Goal: Task Accomplishment & Management: Use online tool/utility

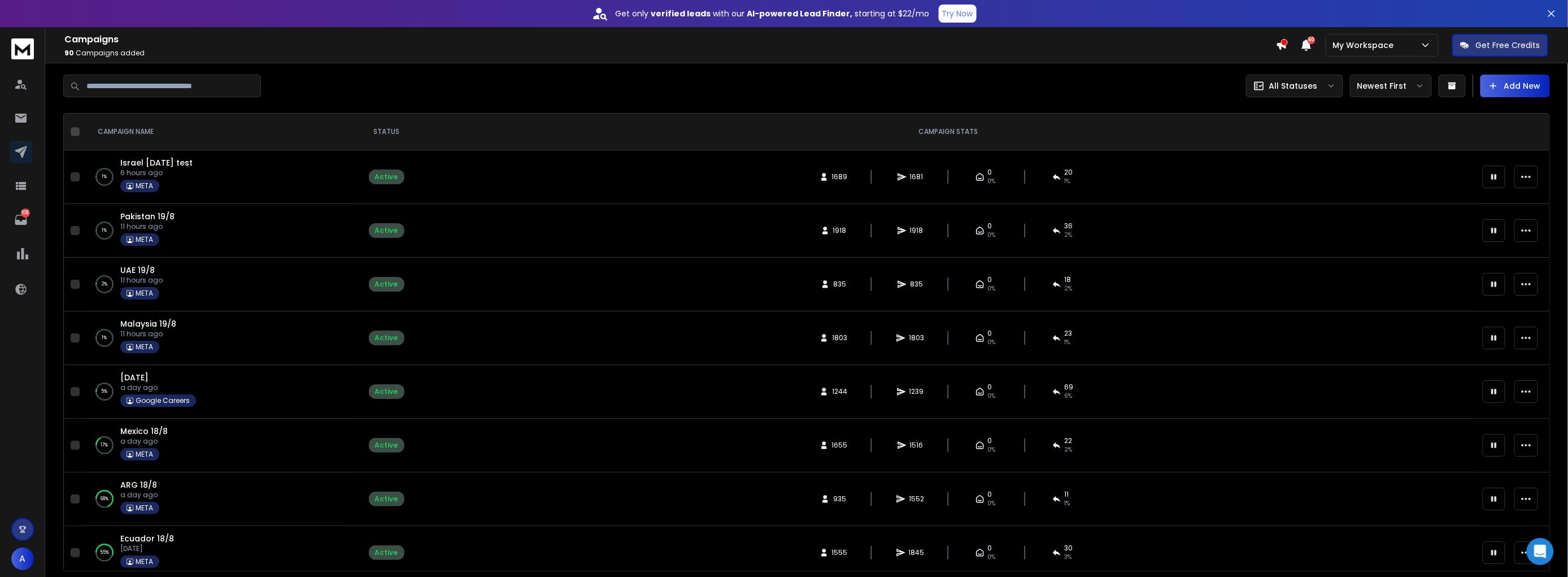
click at [763, 81] on div at bounding box center [435, 86] width 743 height 22
click at [23, 229] on link "108" at bounding box center [20, 219] width 22 height 22
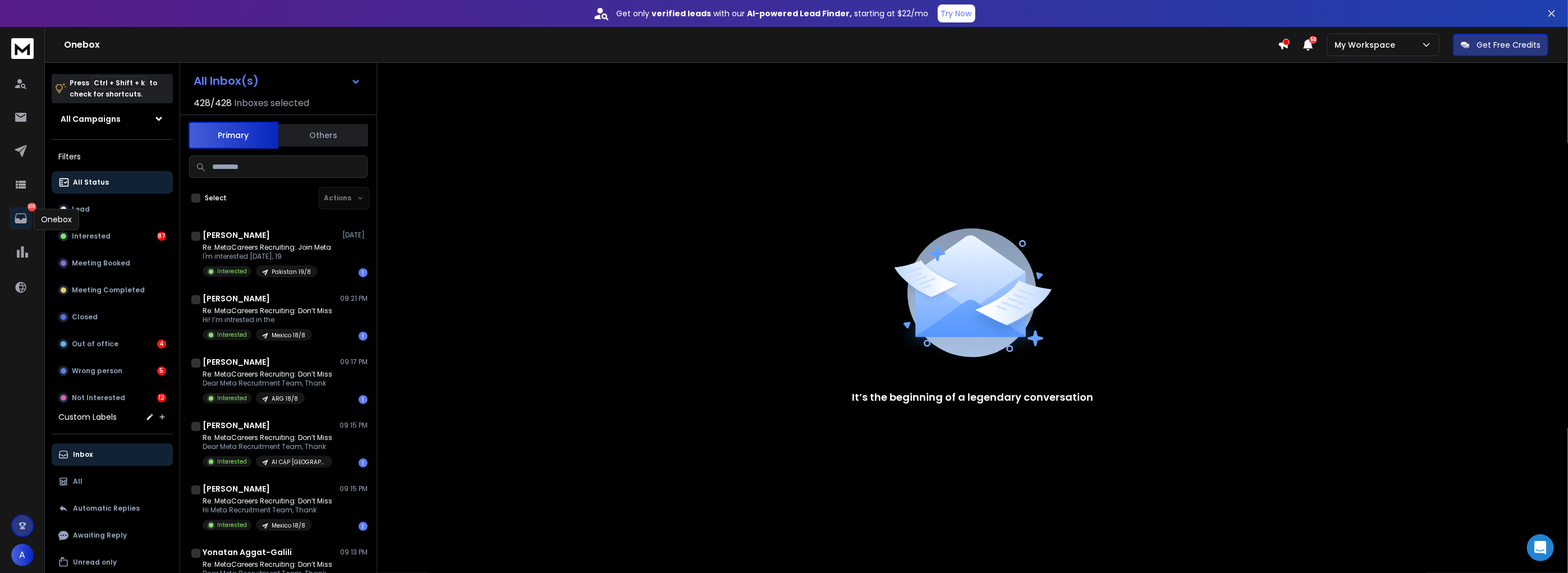
click at [286, 169] on input at bounding box center [278, 166] width 179 height 22
paste input "**********"
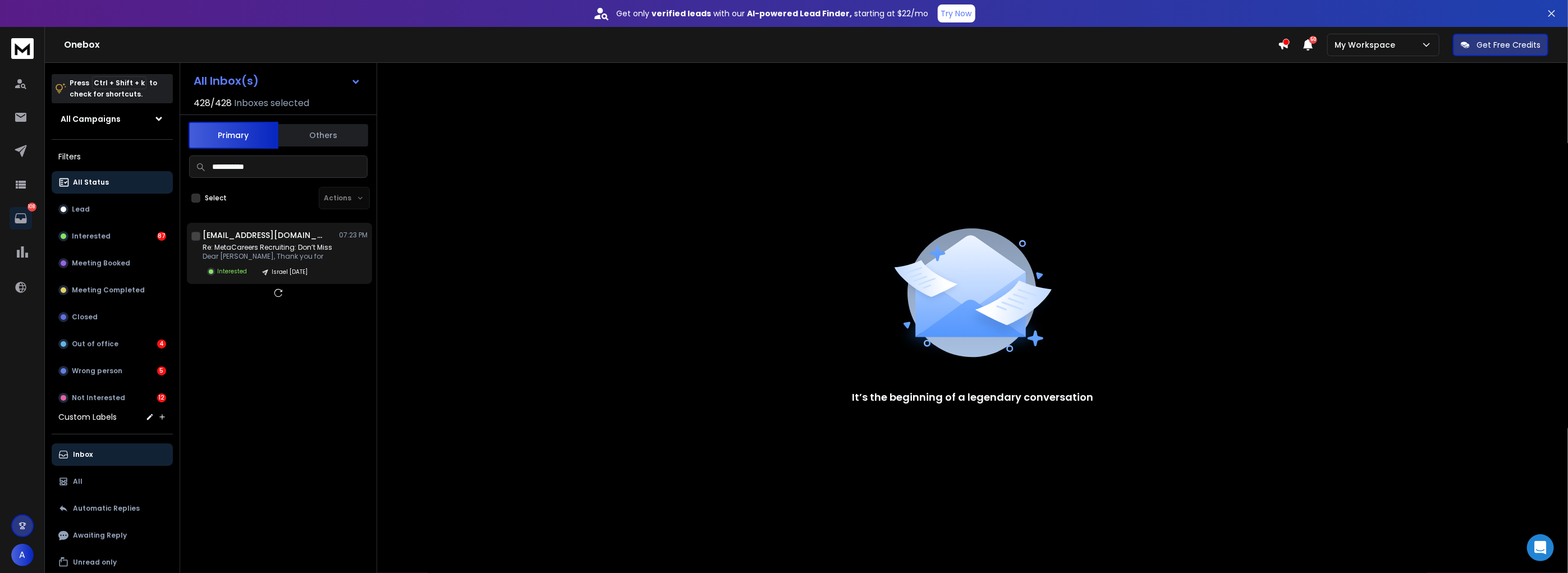
type input "**********"
click at [289, 243] on p "Re: MetaCareers Recruiting: Don’t Miss" at bounding box center [267, 248] width 130 height 9
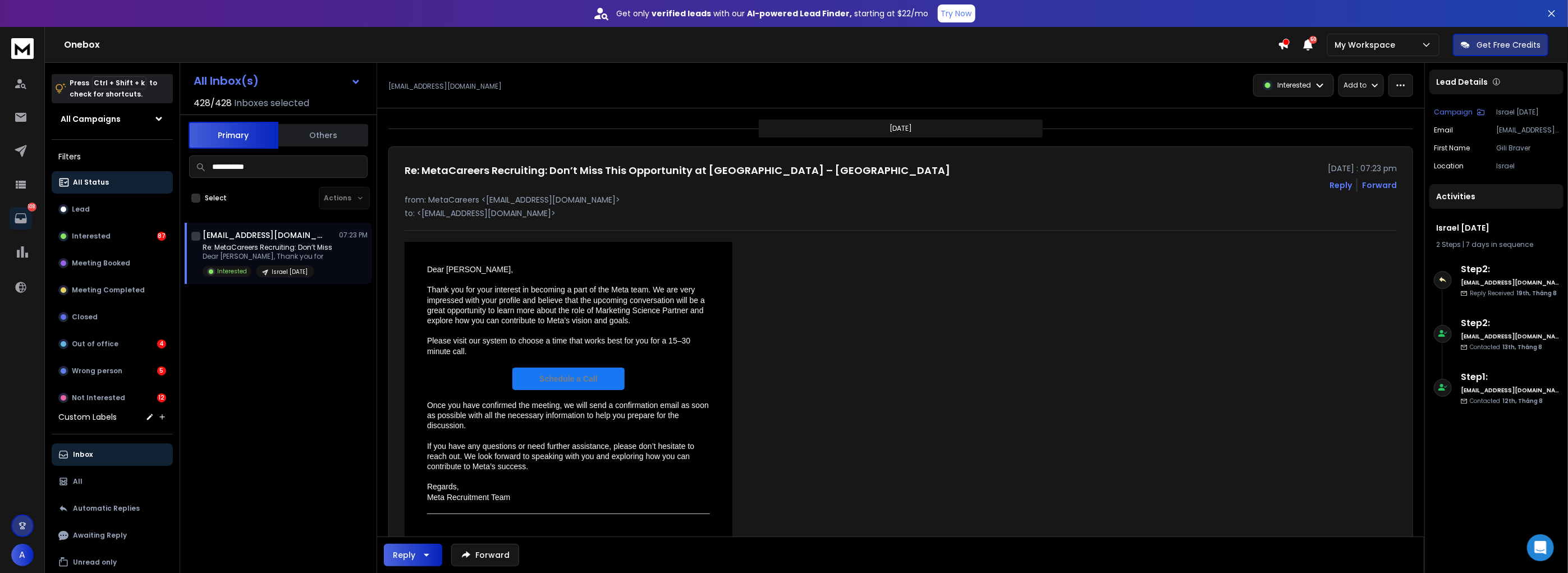
click at [429, 90] on p "[EMAIL_ADDRESS][DOMAIN_NAME]" at bounding box center [445, 87] width 114 height 9
drag, startPoint x: 272, startPoint y: 164, endPoint x: 139, endPoint y: 143, distance: 134.6
click at [149, 146] on div "**********" at bounding box center [807, 349] width 1523 height 573
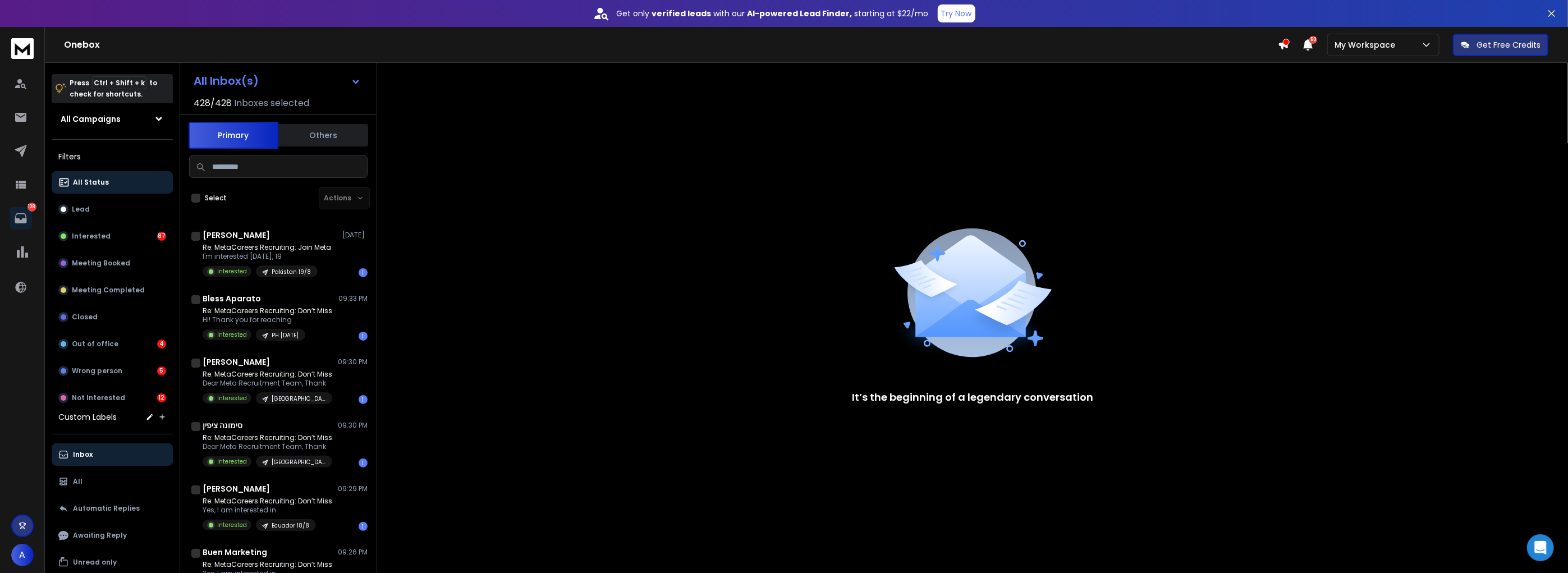
click at [771, 262] on div at bounding box center [972, 293] width 417 height 170
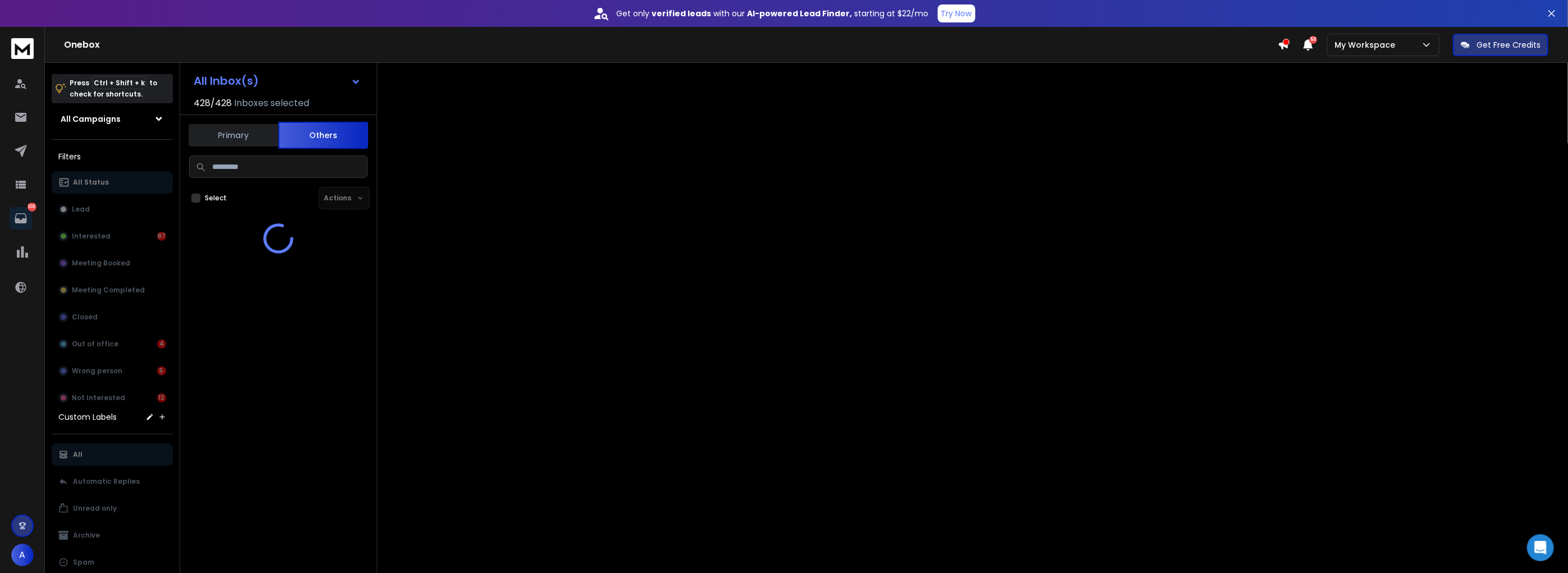
click at [302, 132] on button "Others" at bounding box center [323, 135] width 90 height 27
click at [232, 128] on button "Primary" at bounding box center [233, 135] width 90 height 25
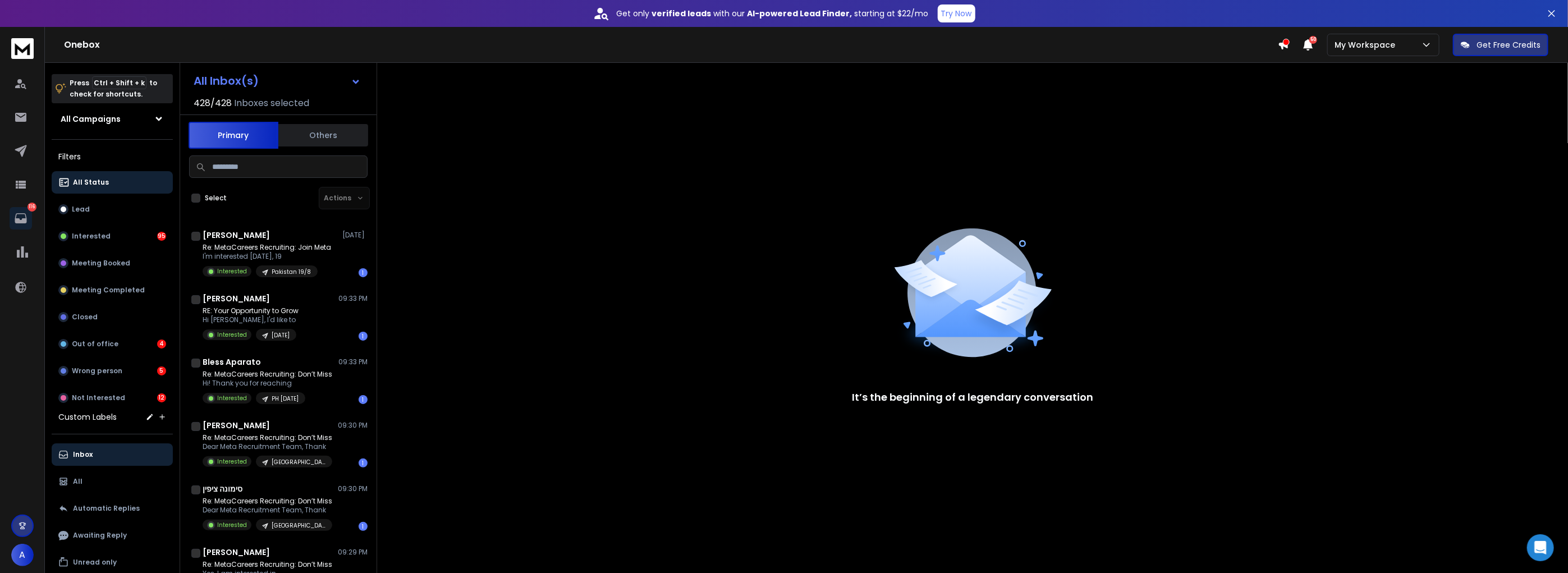
click at [1309, 37] on div "50 My Workspace Get Free Credits" at bounding box center [1413, 44] width 271 height 22
click at [1312, 48] on icon at bounding box center [1308, 44] width 10 height 12
click at [747, 226] on div "It’s the beginning of a legendary conversation" at bounding box center [972, 306] width 1191 height 487
click at [667, 417] on div "It’s the beginning of a legendary conversation" at bounding box center [972, 306] width 1191 height 487
click at [834, 183] on div "It’s the beginning of a legendary conversation" at bounding box center [972, 306] width 1191 height 487
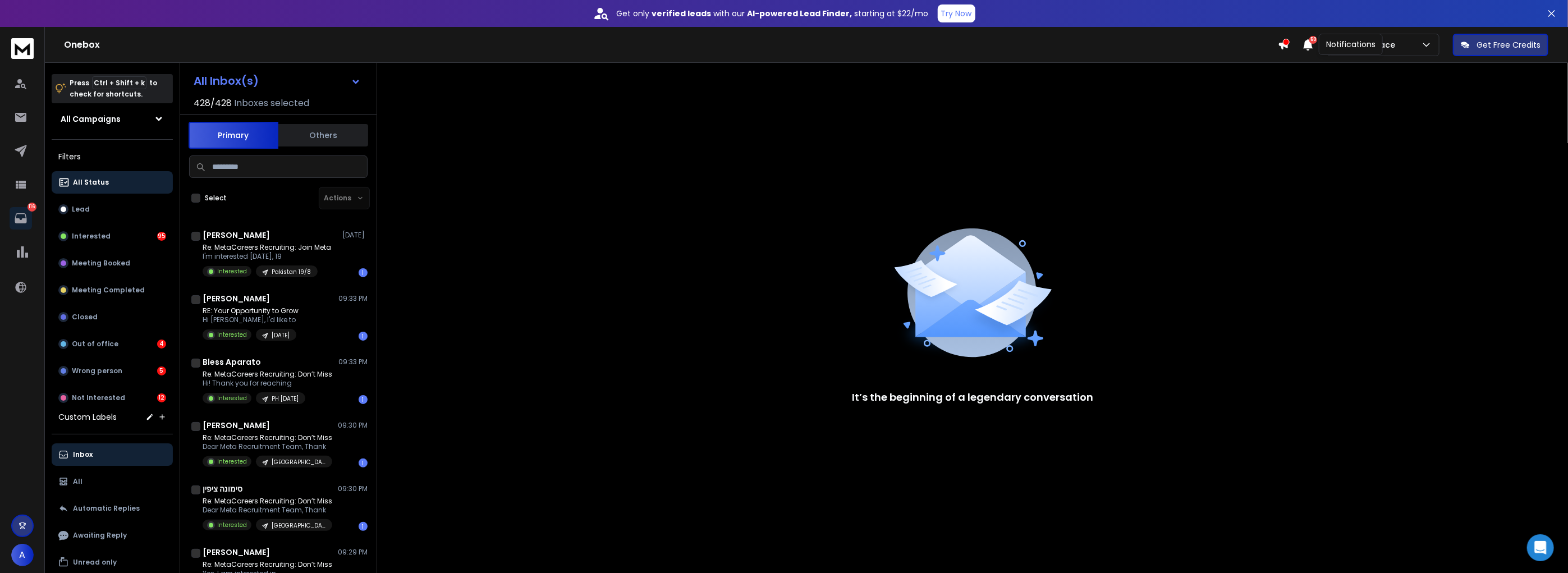
click at [1309, 41] on icon at bounding box center [1308, 44] width 10 height 12
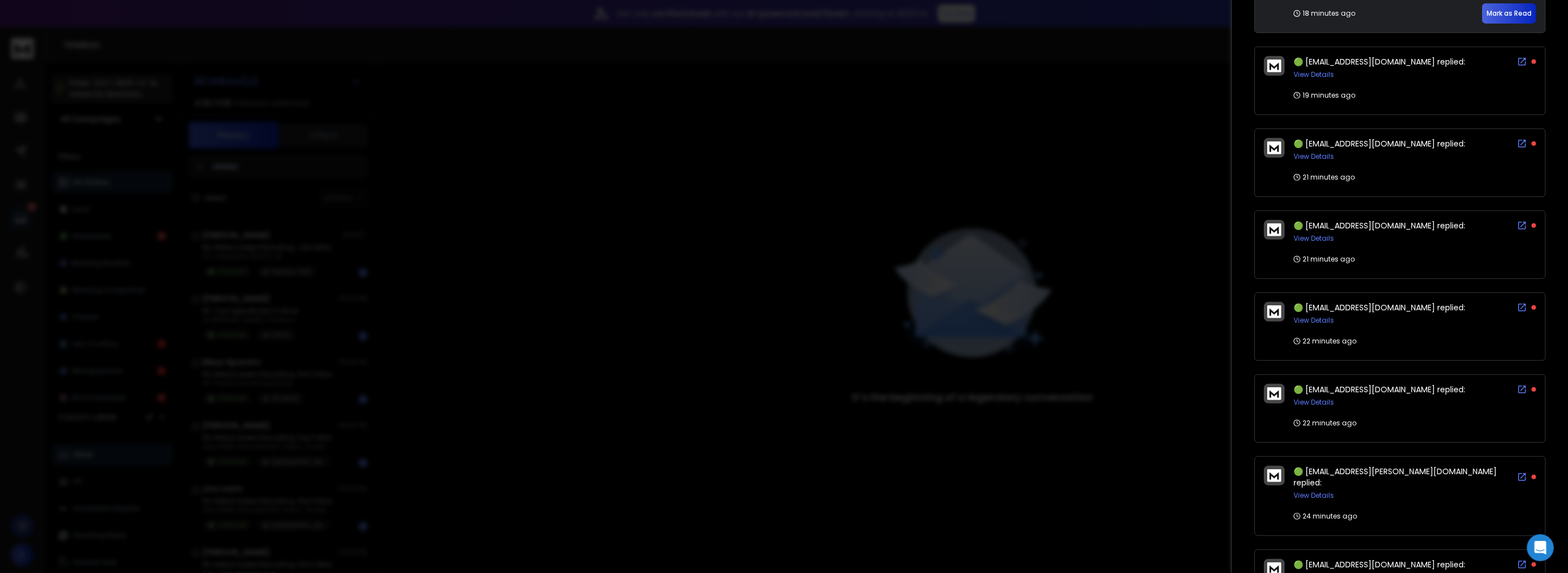
scroll to position [436, 0]
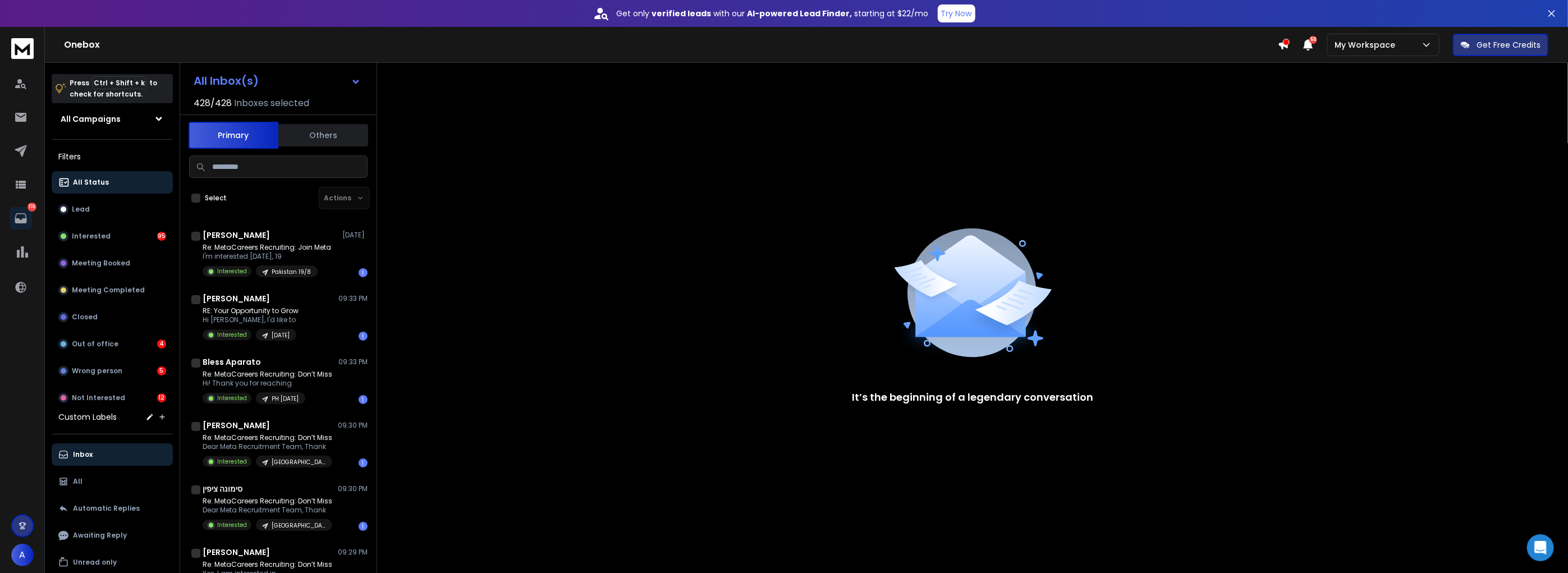
click at [862, 251] on div at bounding box center [972, 293] width 417 height 170
